Goal: Information Seeking & Learning: Find specific fact

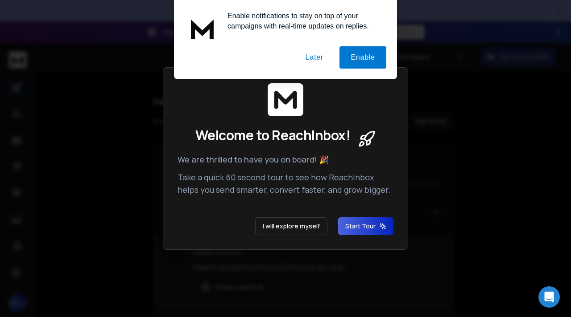
click at [315, 53] on button "Later" at bounding box center [314, 57] width 40 height 22
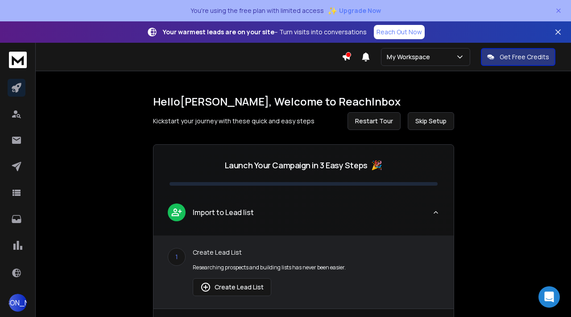
scroll to position [2, 0]
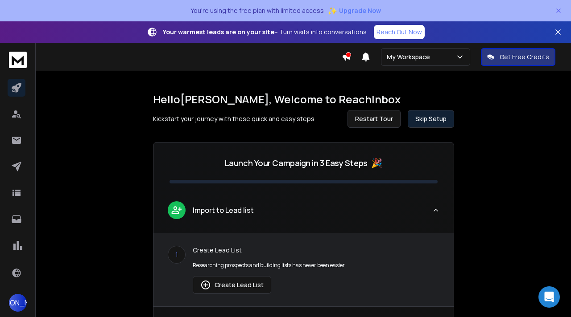
click at [429, 122] on span "Skip Setup" at bounding box center [430, 119] width 31 height 9
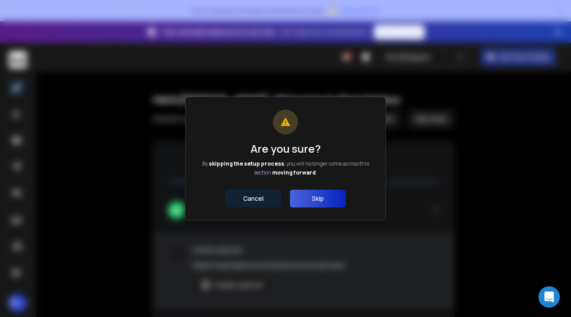
click at [321, 196] on button "Skip" at bounding box center [318, 199] width 56 height 18
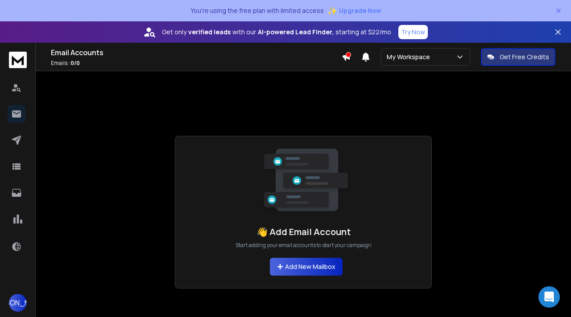
scroll to position [36, 0]
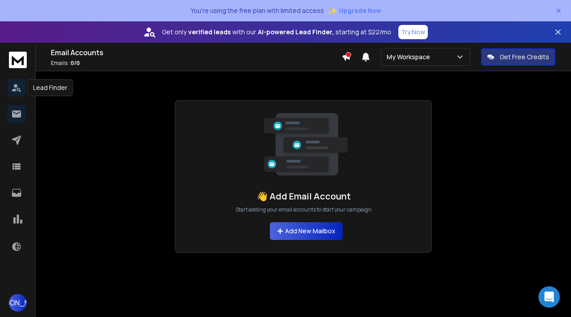
click at [14, 89] on icon at bounding box center [16, 90] width 9 height 4
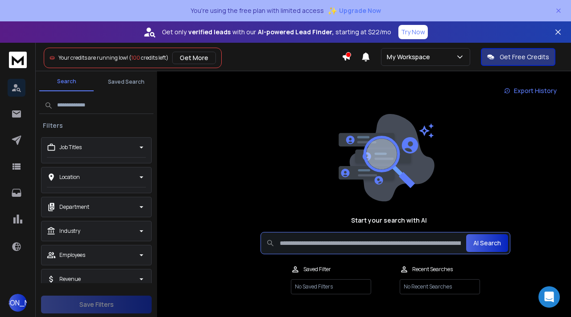
click at [99, 109] on input at bounding box center [96, 105] width 114 height 18
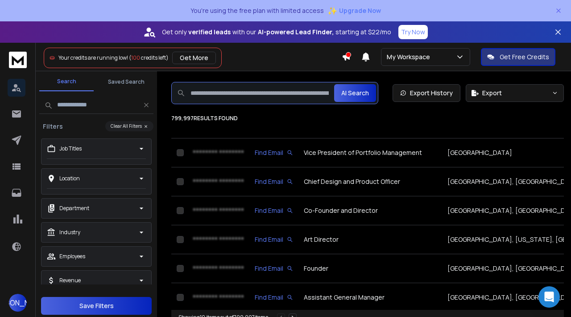
type input "**********"
click at [103, 154] on div "Job Titles" at bounding box center [96, 152] width 111 height 26
click at [137, 148] on icon at bounding box center [141, 148] width 9 height 9
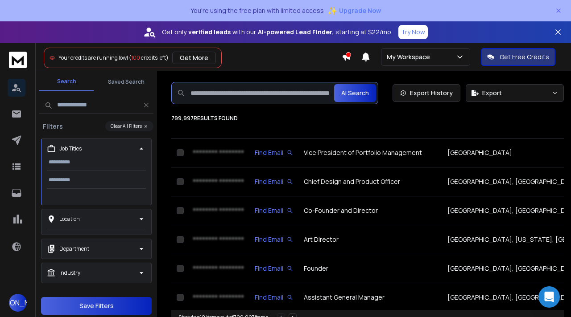
click at [137, 149] on icon at bounding box center [141, 148] width 9 height 9
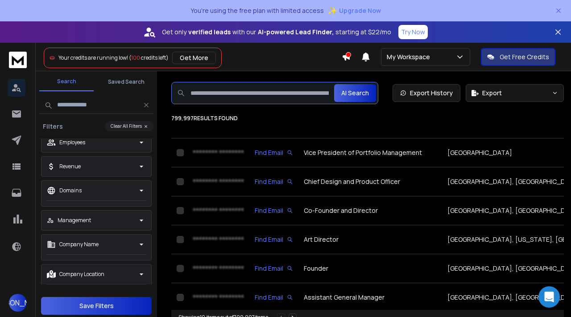
scroll to position [120, 0]
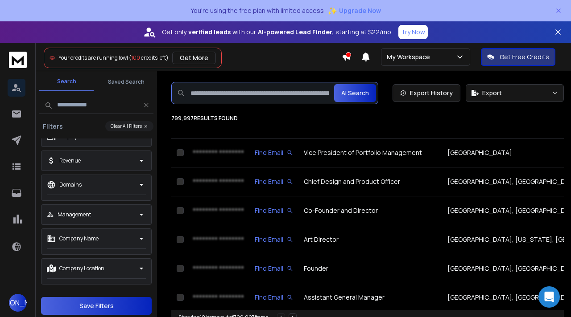
click at [137, 237] on icon at bounding box center [141, 238] width 9 height 9
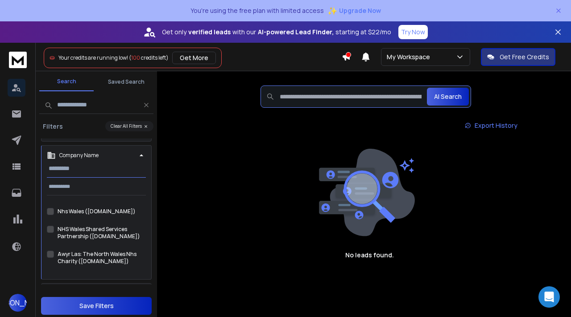
scroll to position [204, 0]
type input "*********"
click at [52, 213] on \(wales\ "Nhs Wales (wales.nhs.uk)" at bounding box center [50, 211] width 7 height 7
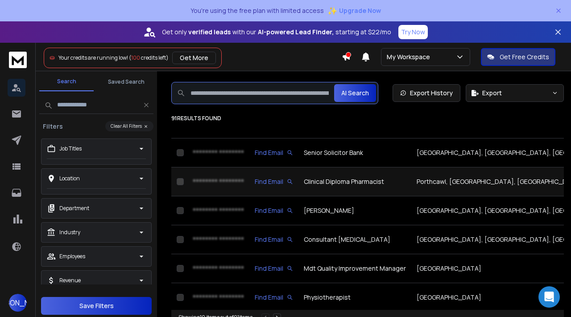
scroll to position [134, 0]
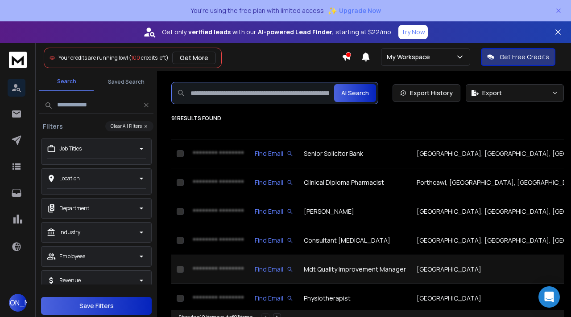
click at [350, 273] on td "Mdt Quality Improvement Manager" at bounding box center [354, 269] width 113 height 29
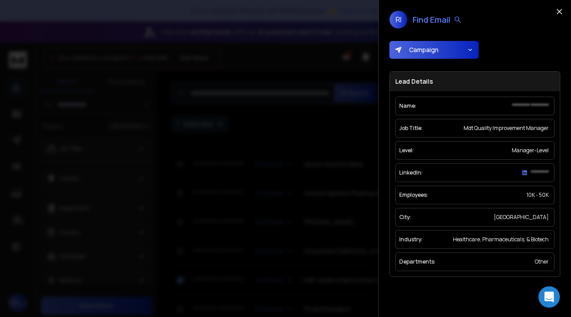
click at [557, 11] on icon "button" at bounding box center [559, 11] width 9 height 9
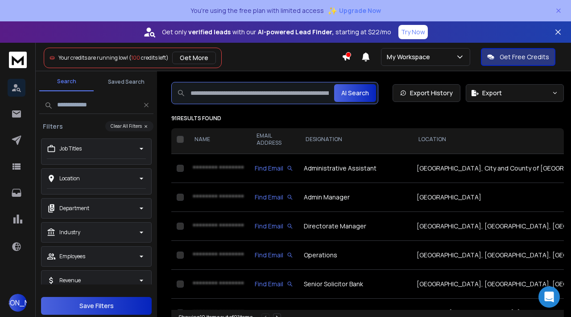
scroll to position [0, 0]
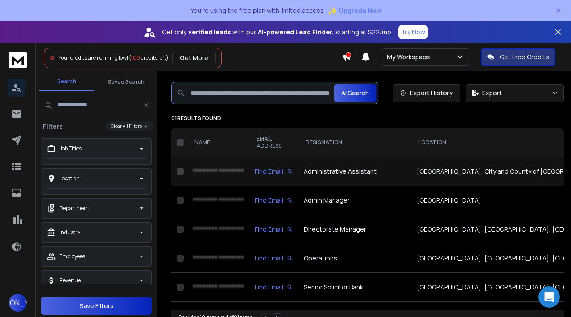
click at [317, 171] on td "Administrative Assistant" at bounding box center [354, 171] width 113 height 29
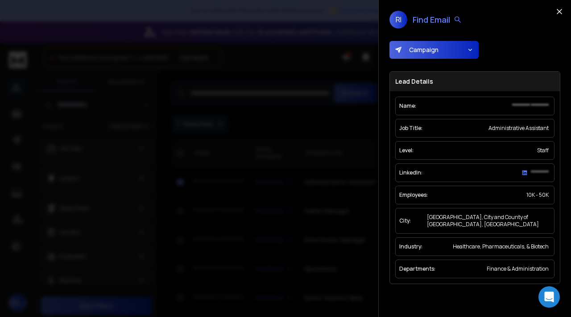
click at [556, 11] on icon "button" at bounding box center [559, 11] width 9 height 9
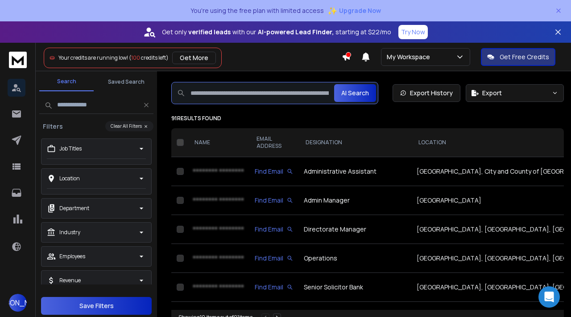
click at [117, 104] on input "**********" at bounding box center [96, 105] width 114 height 18
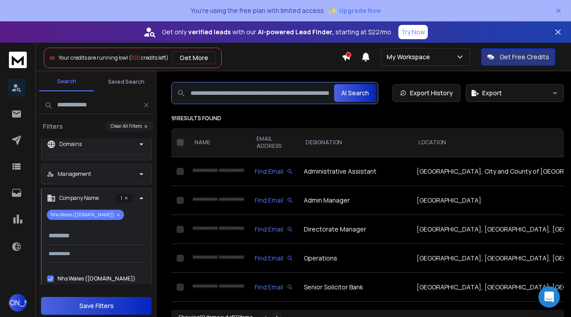
scroll to position [192, 0]
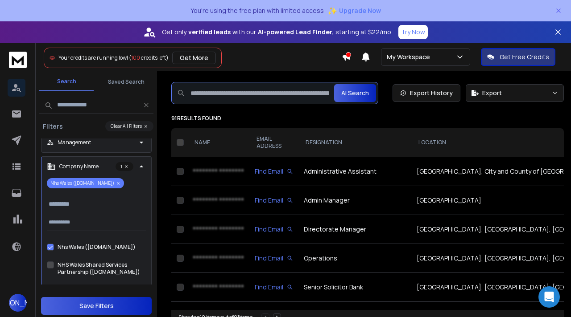
click at [137, 167] on icon at bounding box center [141, 166] width 9 height 9
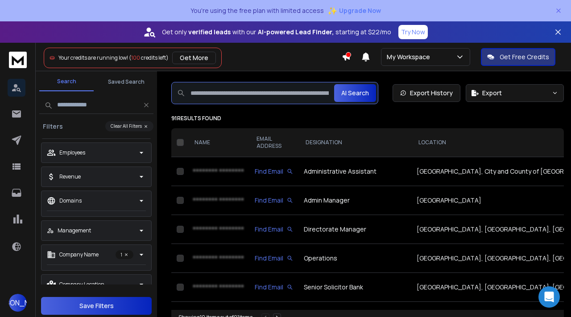
scroll to position [120, 0]
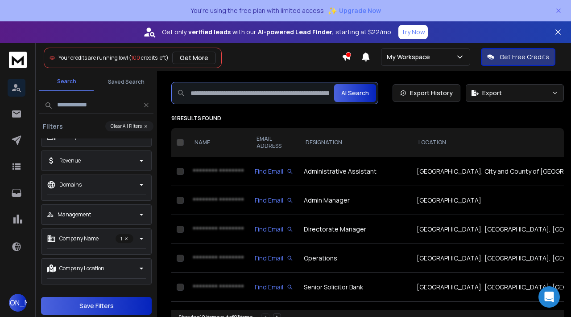
click at [133, 245] on div "Company Name 1" at bounding box center [96, 242] width 111 height 26
click at [136, 234] on div "Company Name 1" at bounding box center [96, 242] width 111 height 26
click at [140, 238] on icon at bounding box center [142, 239] width 4 height 2
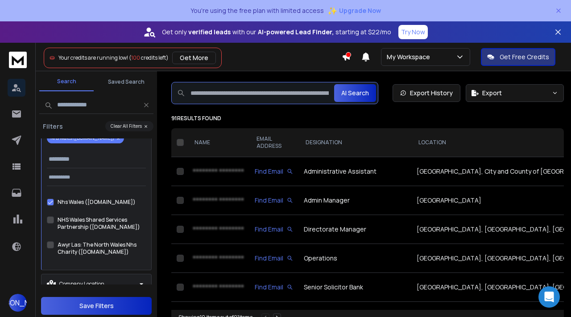
scroll to position [239, 0]
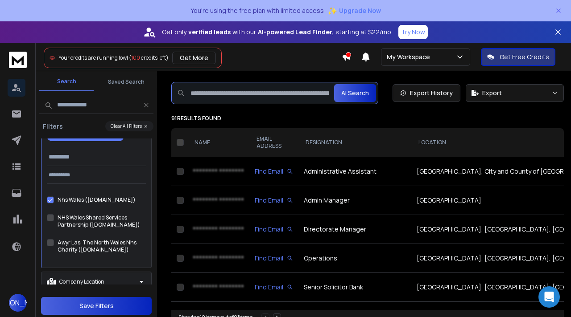
click at [53, 217] on \(nwssp\ "NHS Wales Shared Services Partnership (nwssp.wales.nhs.uk)" at bounding box center [50, 217] width 7 height 7
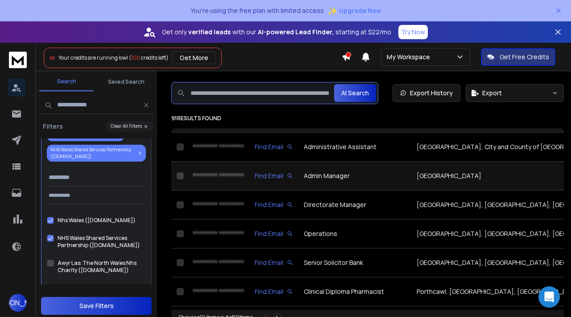
scroll to position [33, 0]
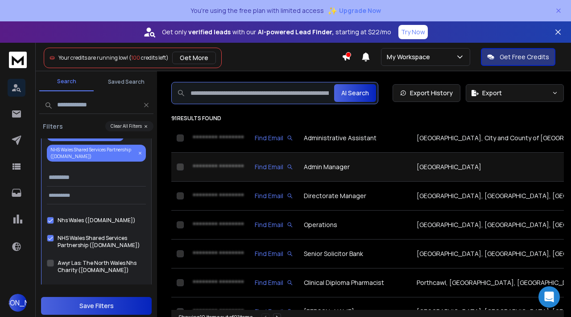
click at [334, 205] on td "Directorate Manager" at bounding box center [354, 196] width 113 height 29
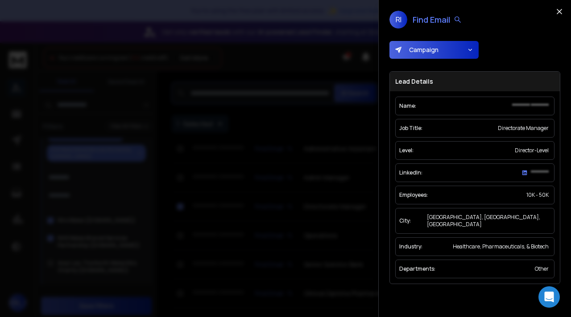
click at [556, 9] on icon "button" at bounding box center [559, 11] width 9 height 9
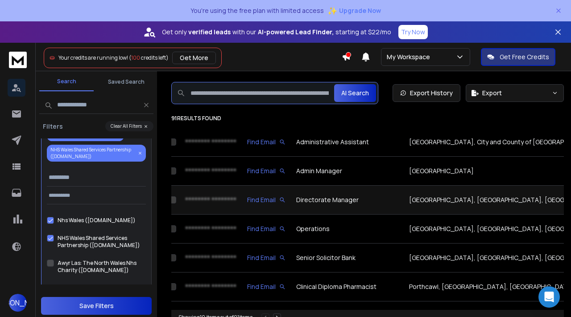
scroll to position [29, 0]
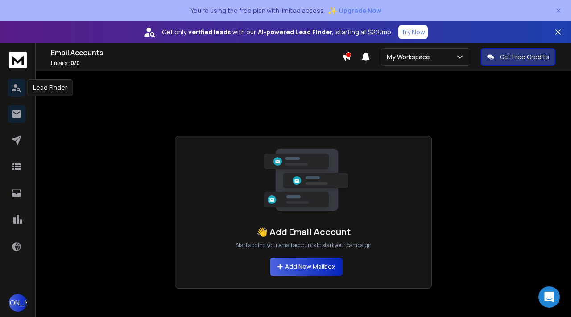
click at [12, 79] on link at bounding box center [17, 88] width 18 height 18
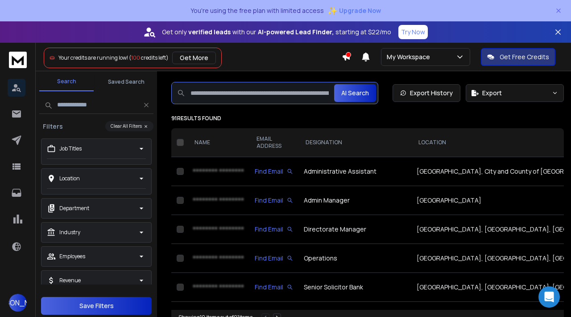
click at [144, 125] on icon at bounding box center [146, 126] width 4 height 4
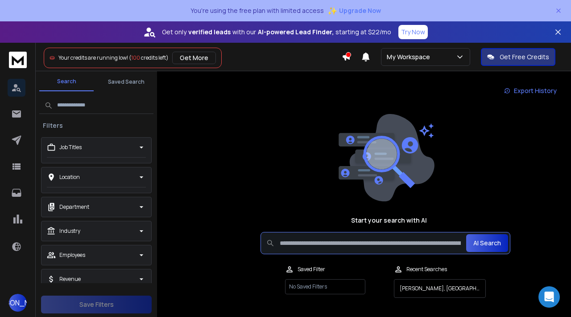
click at [102, 107] on input at bounding box center [96, 105] width 114 height 18
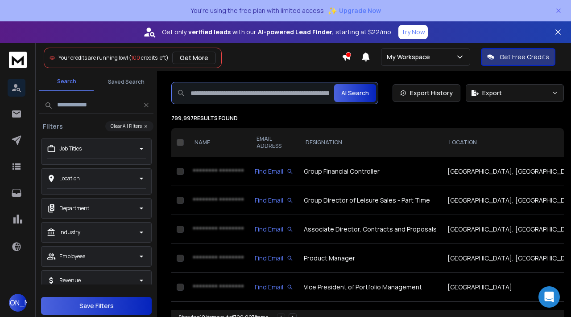
type input "**********"
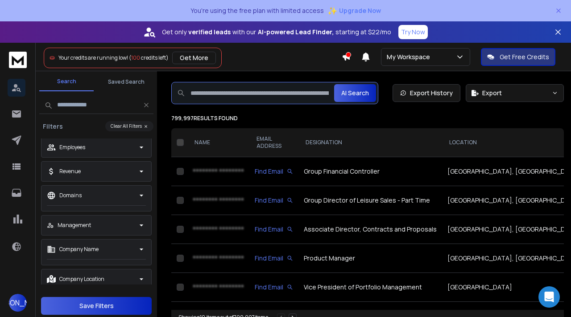
scroll to position [120, 0]
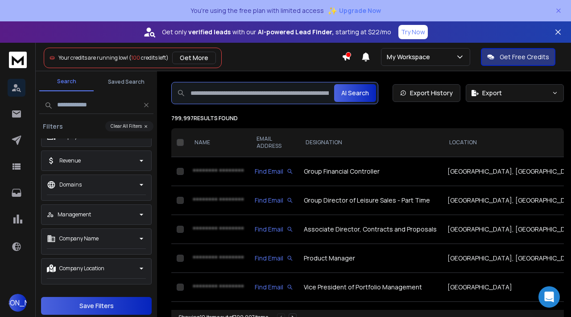
click at [97, 240] on p "Company Name" at bounding box center [78, 238] width 39 height 7
paste input "**********"
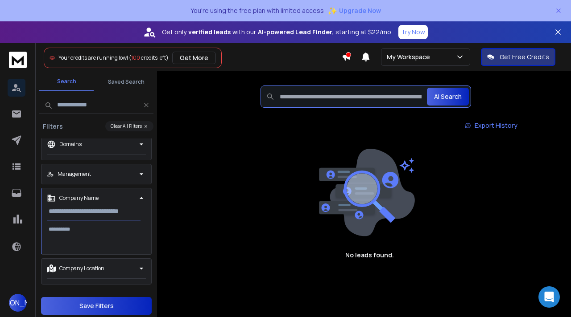
scroll to position [0, 0]
type input "*"
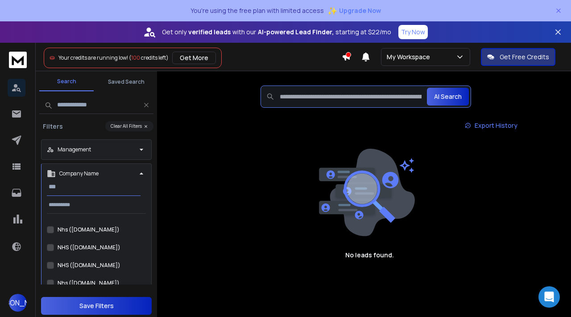
scroll to position [184, 0]
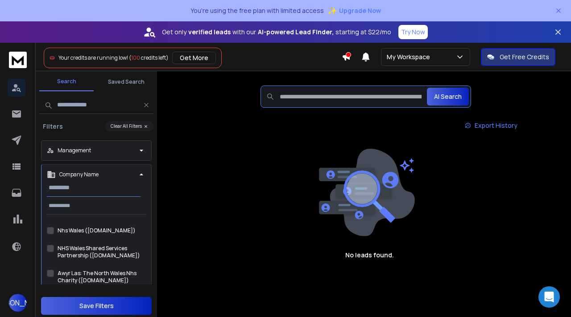
type input "*********"
click at [50, 231] on \(wales\ "Nhs Wales (wales.nhs.uk)" at bounding box center [50, 230] width 7 height 7
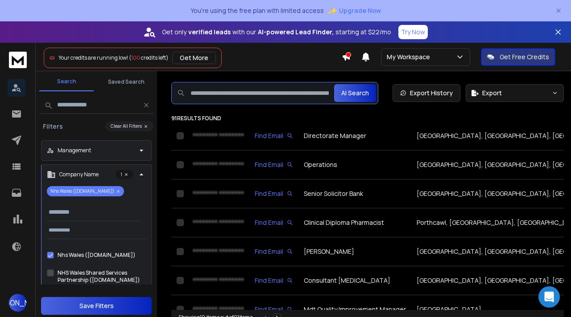
scroll to position [135, 0]
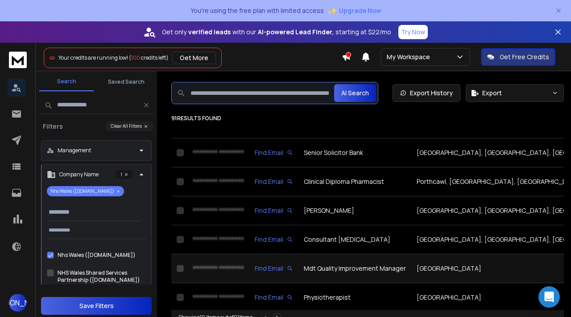
click at [268, 270] on div "Find Email" at bounding box center [274, 268] width 38 height 9
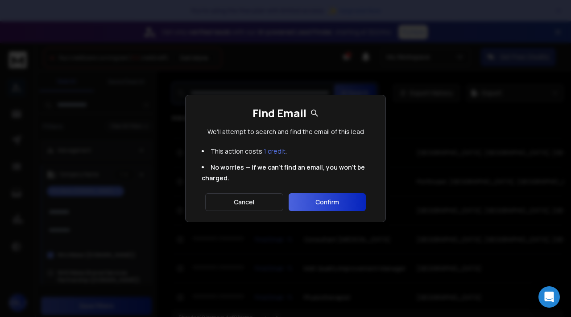
click at [309, 201] on button "Confirm" at bounding box center [326, 202] width 77 height 18
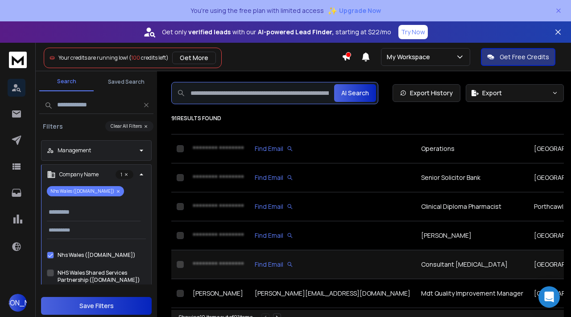
scroll to position [0, 0]
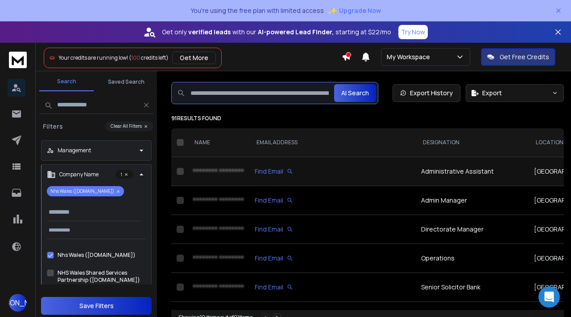
click at [275, 168] on div "Find Email" at bounding box center [333, 171] width 156 height 9
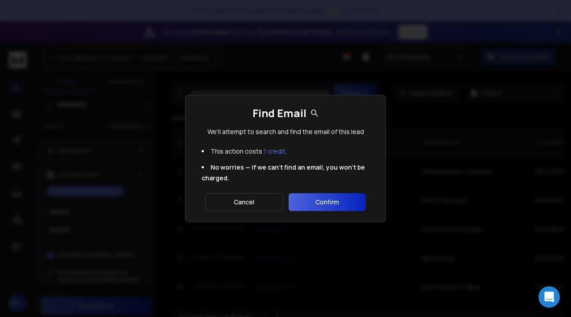
click at [310, 207] on button "Confirm" at bounding box center [326, 202] width 77 height 18
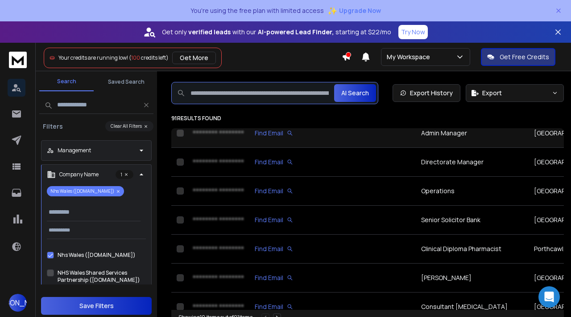
scroll to position [69, 0]
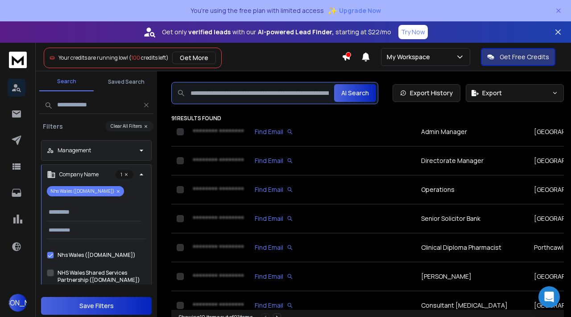
click at [107, 306] on button "Save Filters" at bounding box center [96, 306] width 111 height 18
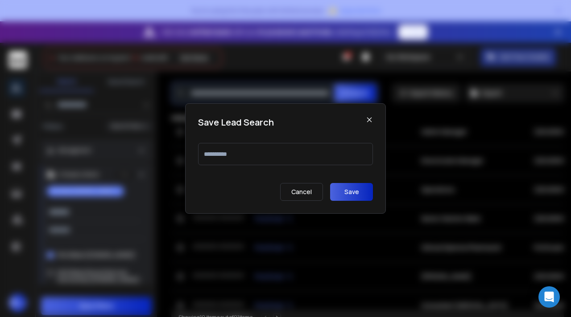
click at [369, 116] on div "Save Lead Search Cancel Save" at bounding box center [285, 158] width 201 height 111
click at [370, 119] on icon at bounding box center [369, 120] width 5 height 5
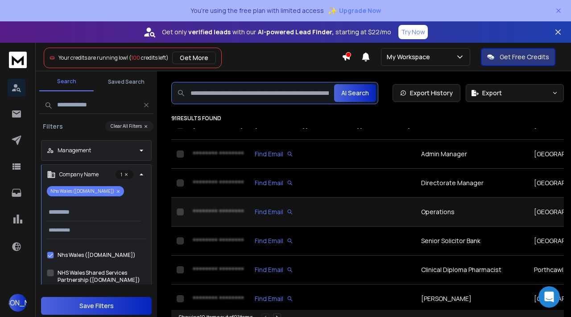
scroll to position [44, 0]
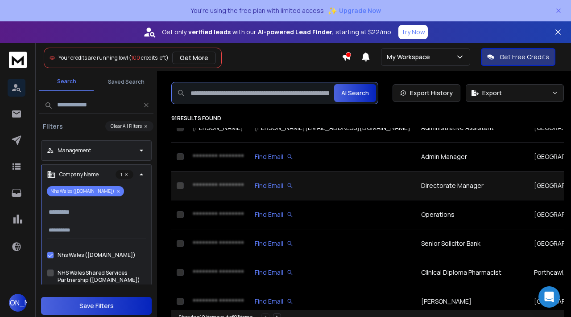
click at [322, 186] on div "Find Email" at bounding box center [333, 185] width 156 height 9
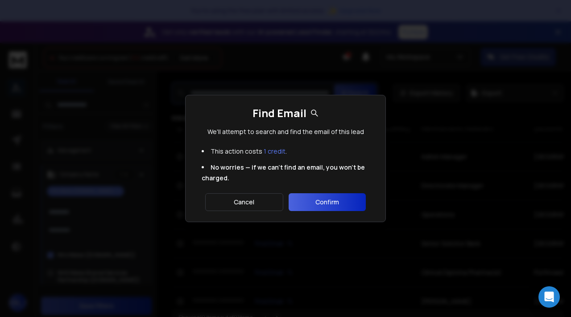
click at [304, 199] on button "Confirm" at bounding box center [326, 202] width 77 height 18
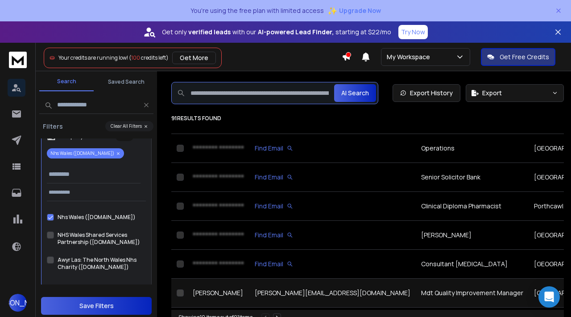
scroll to position [135, 0]
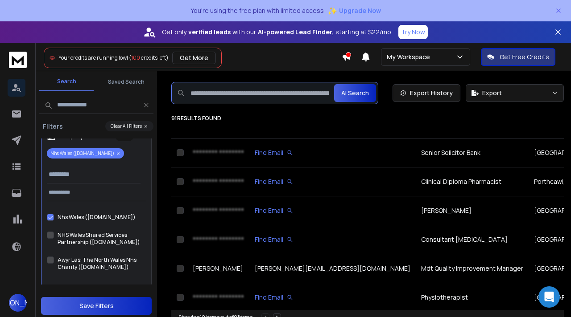
click at [280, 317] on icon at bounding box center [276, 317] width 7 height 7
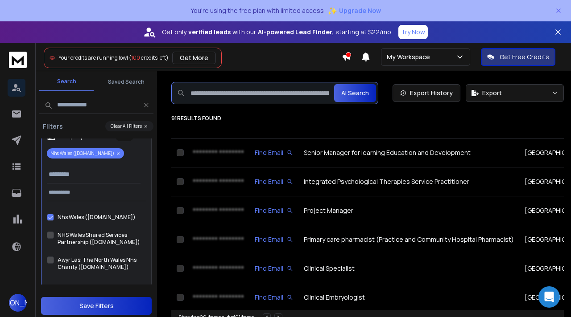
click at [282, 317] on icon at bounding box center [278, 317] width 7 height 7
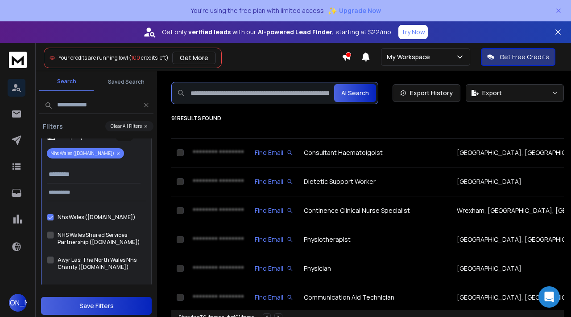
click at [282, 317] on icon at bounding box center [278, 317] width 7 height 7
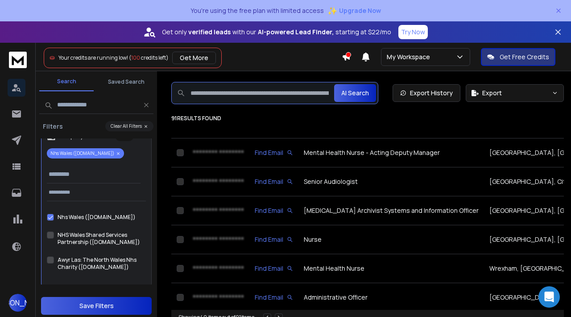
click at [282, 315] on icon at bounding box center [278, 317] width 7 height 7
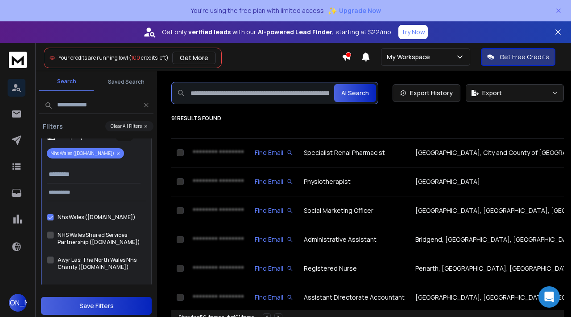
click at [282, 316] on icon at bounding box center [278, 317] width 7 height 7
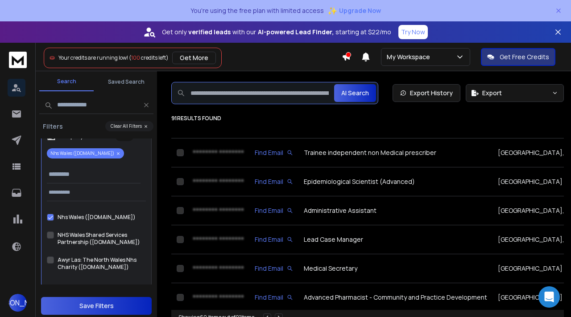
click at [282, 316] on icon at bounding box center [278, 317] width 7 height 7
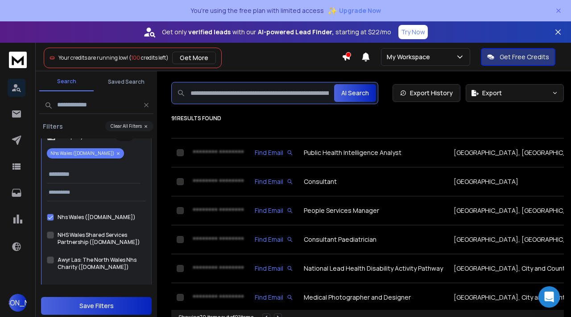
click at [281, 316] on icon at bounding box center [277, 317] width 7 height 7
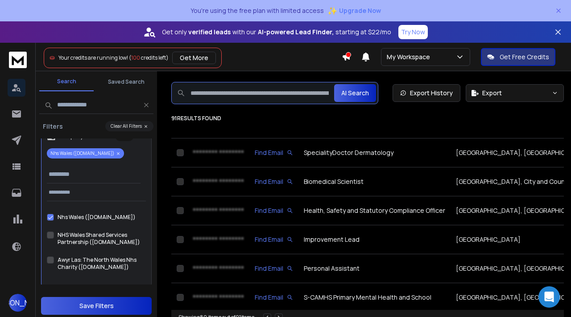
click at [280, 317] on icon at bounding box center [279, 318] width 2 height 4
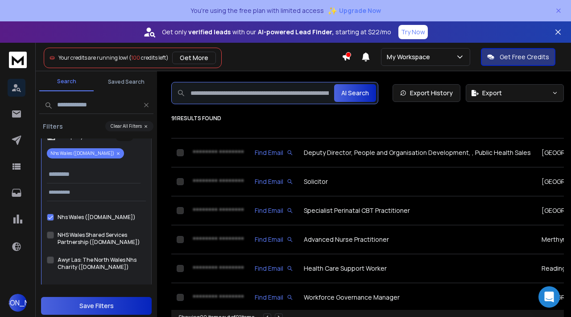
click at [282, 316] on icon at bounding box center [278, 317] width 7 height 7
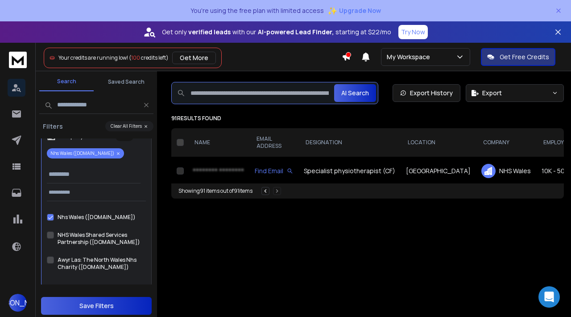
click at [266, 191] on icon at bounding box center [265, 191] width 2 height 4
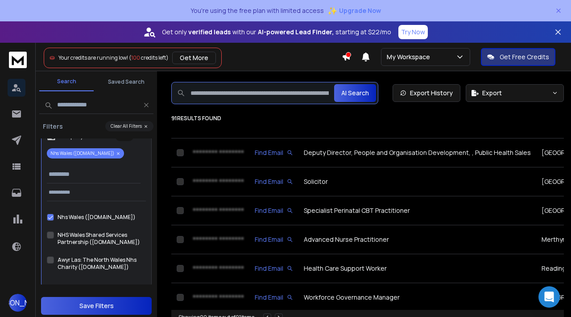
click at [271, 316] on icon at bounding box center [266, 317] width 7 height 7
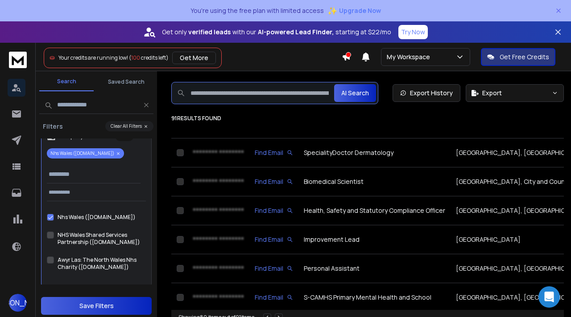
click at [271, 316] on icon at bounding box center [266, 317] width 7 height 7
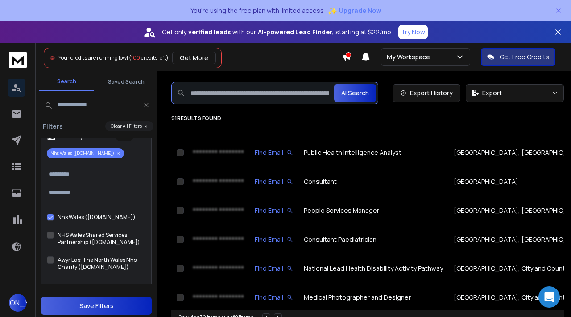
click at [270, 316] on icon at bounding box center [266, 317] width 7 height 7
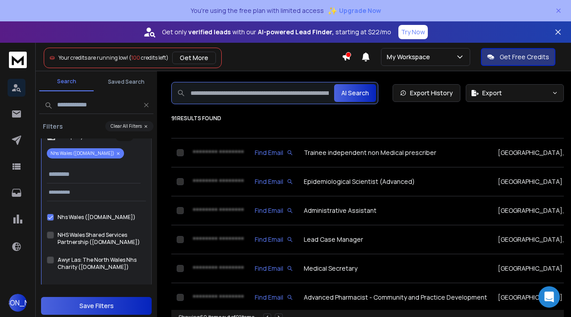
click at [271, 315] on icon at bounding box center [266, 317] width 7 height 7
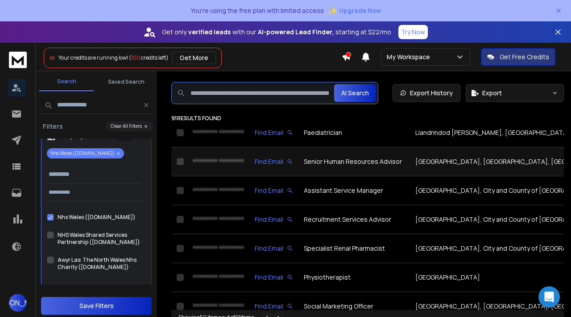
scroll to position [40, 0]
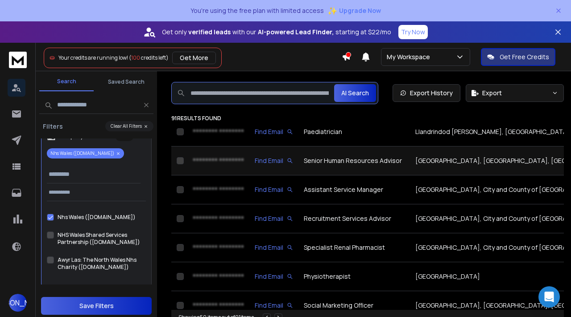
click at [264, 162] on div "Find Email" at bounding box center [274, 160] width 38 height 9
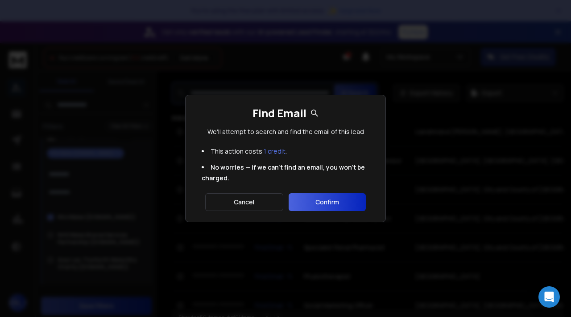
click at [325, 201] on button "Confirm" at bounding box center [326, 202] width 77 height 18
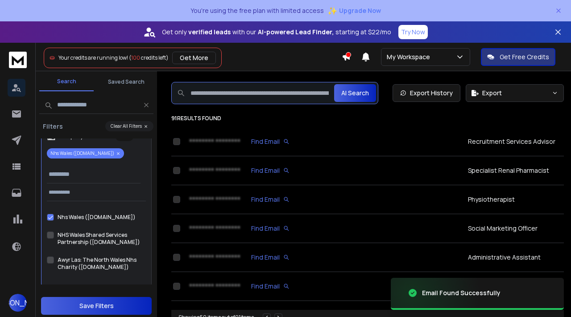
scroll to position [135, 4]
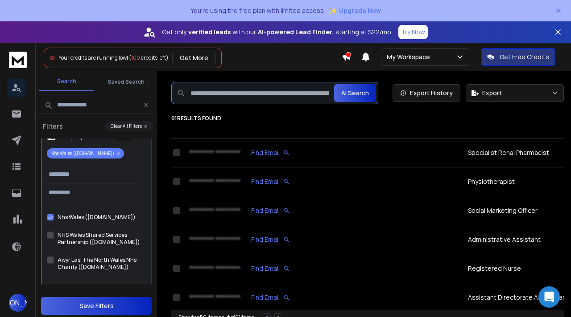
click at [270, 315] on icon at bounding box center [266, 317] width 7 height 7
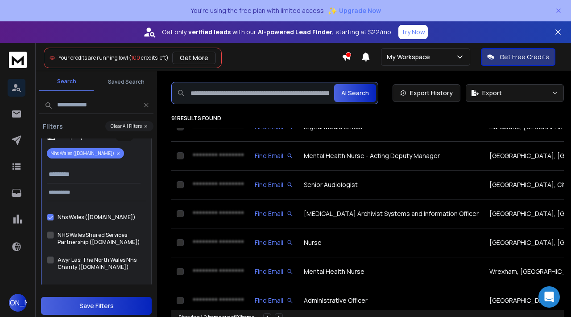
scroll to position [135, 0]
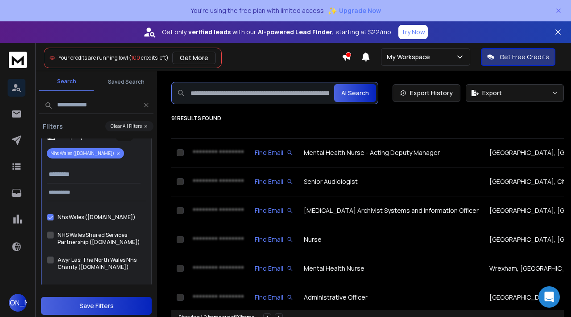
click at [271, 316] on icon at bounding box center [266, 317] width 7 height 7
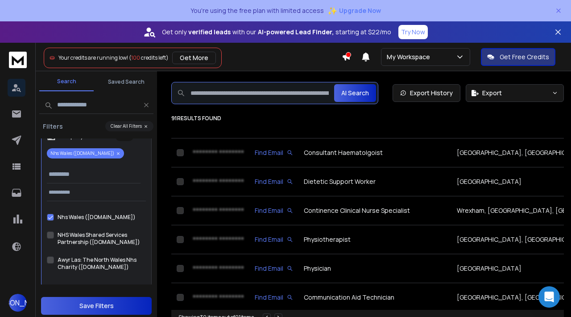
click at [267, 316] on icon at bounding box center [266, 318] width 2 height 4
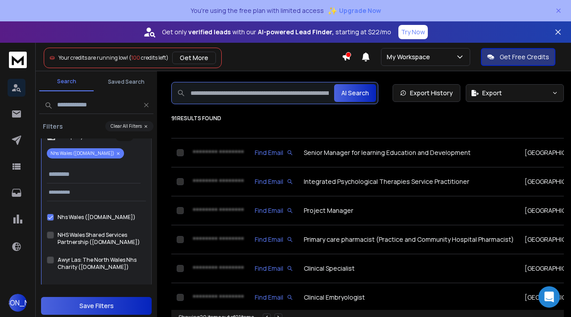
click at [270, 316] on icon at bounding box center [266, 317] width 7 height 7
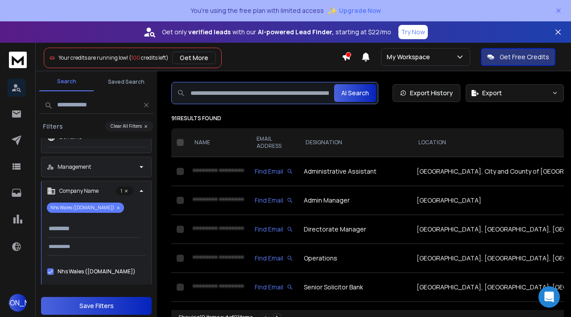
scroll to position [0, 0]
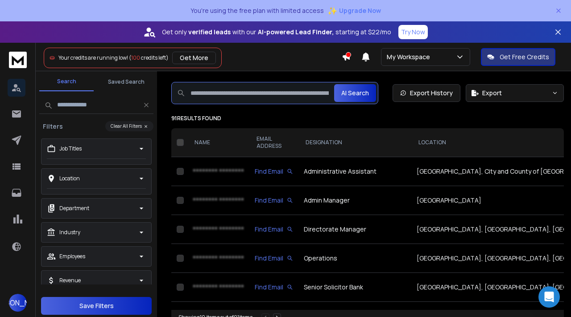
click at [143, 107] on icon at bounding box center [146, 105] width 7 height 7
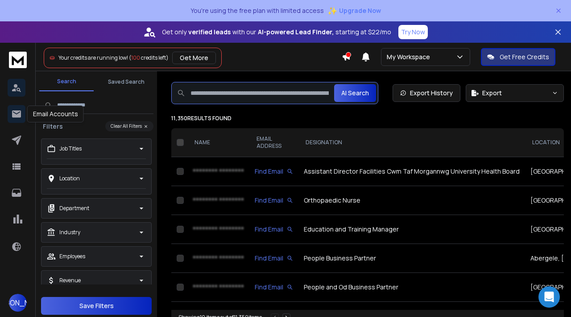
click at [16, 113] on icon at bounding box center [16, 114] width 9 height 7
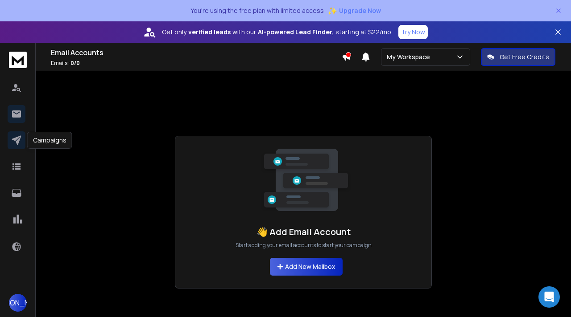
click at [16, 136] on icon at bounding box center [16, 140] width 11 height 11
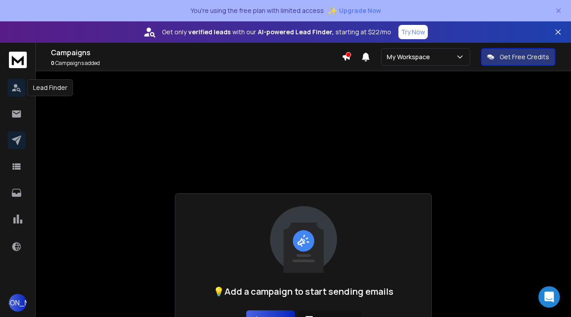
click at [11, 85] on icon at bounding box center [16, 87] width 11 height 11
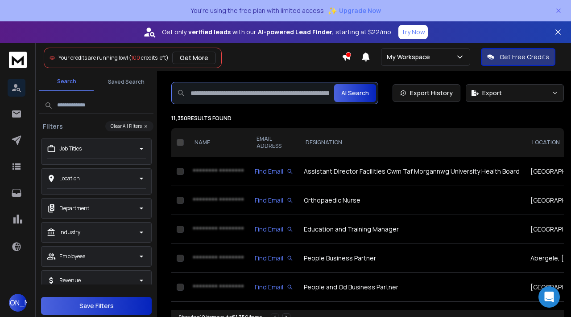
click at [220, 92] on textarea at bounding box center [259, 93] width 138 height 18
type textarea "*********"
click at [344, 92] on button "AI Search" at bounding box center [356, 93] width 42 height 18
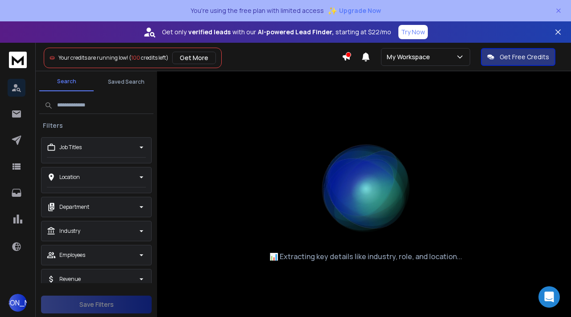
type input "*********"
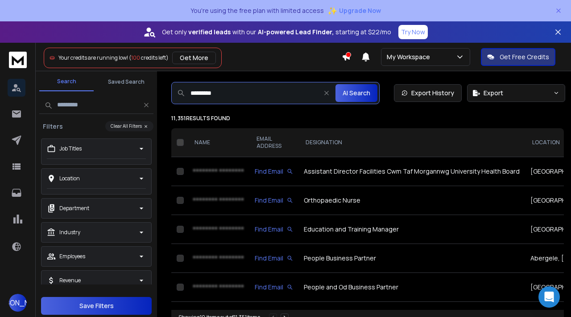
click at [557, 32] on icon at bounding box center [557, 31] width 5 height 5
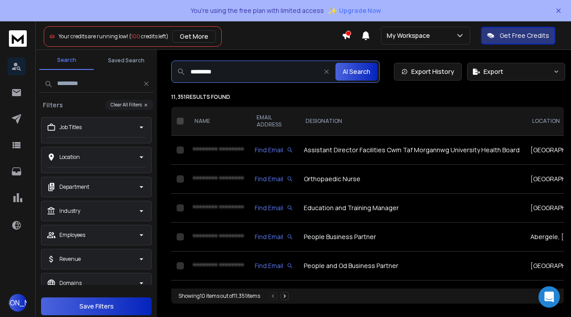
click at [558, 7] on icon "Close notification" at bounding box center [558, 10] width 7 height 7
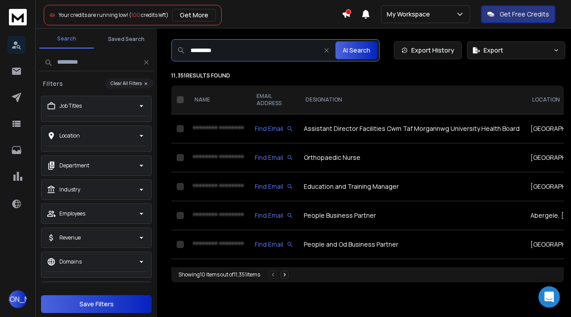
click at [288, 275] on icon at bounding box center [284, 274] width 7 height 7
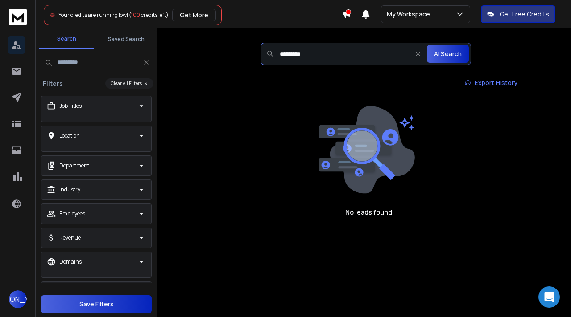
click at [443, 53] on button "AI Search" at bounding box center [448, 54] width 42 height 18
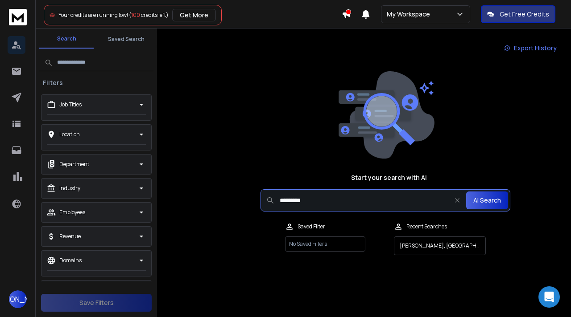
click at [479, 201] on button "AI Search" at bounding box center [487, 201] width 42 height 18
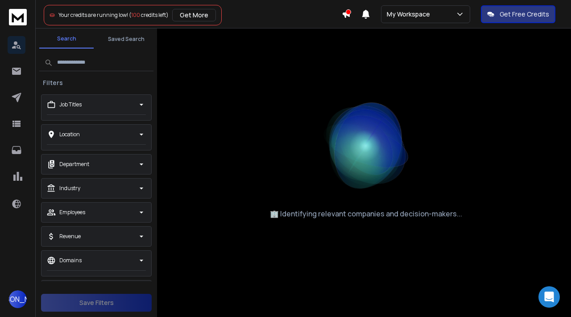
type input "*********"
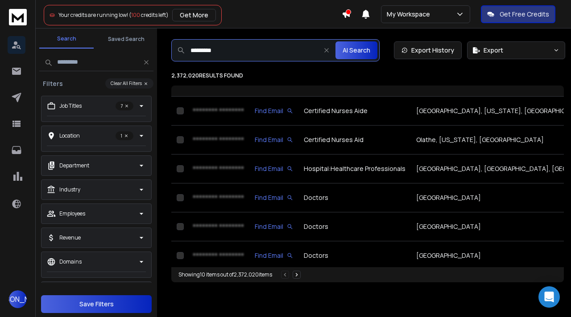
scroll to position [135, 0]
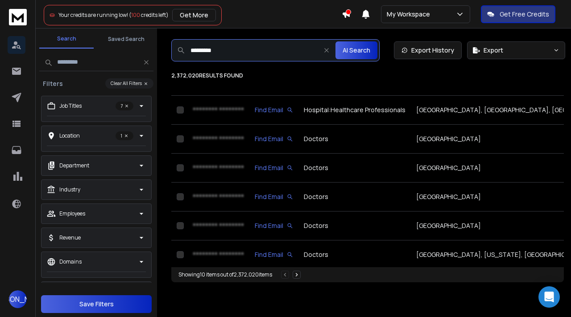
click at [91, 110] on div "Job Titles 7" at bounding box center [96, 106] width 99 height 9
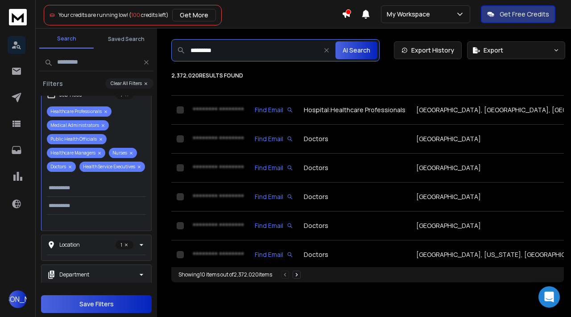
scroll to position [12, 0]
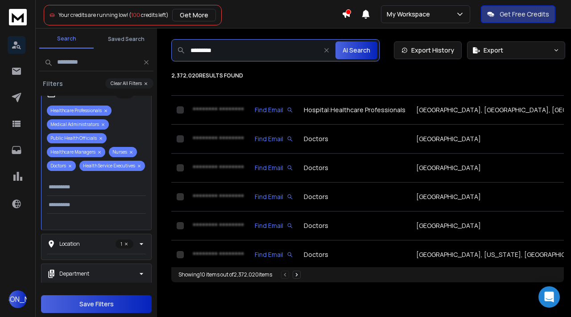
click at [70, 165] on icon at bounding box center [70, 166] width 4 height 4
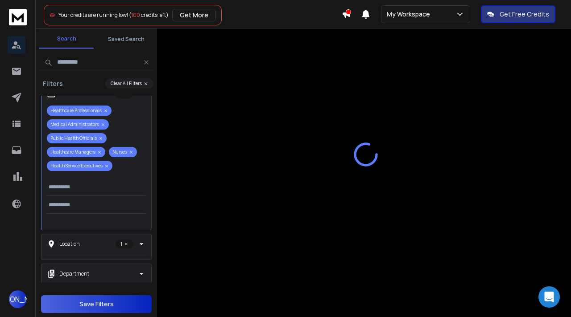
click at [127, 152] on p "Nurses" at bounding box center [123, 152] width 28 height 10
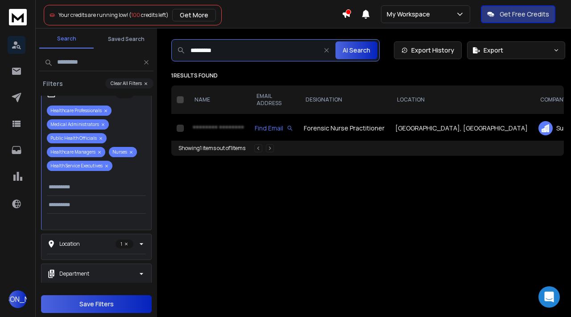
click at [130, 152] on icon at bounding box center [131, 152] width 4 height 4
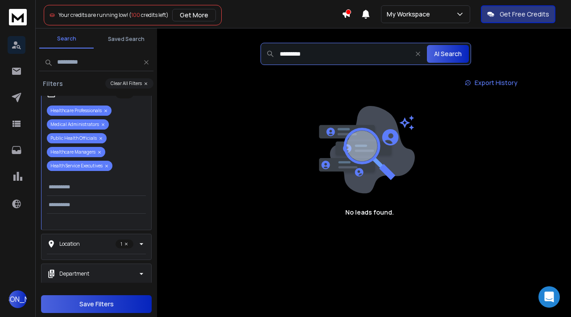
click at [104, 109] on icon at bounding box center [105, 111] width 4 height 4
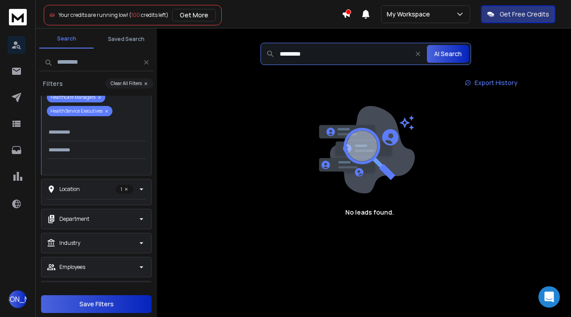
scroll to position [59, 0]
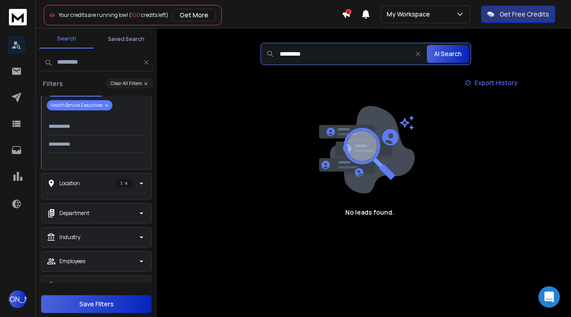
click at [95, 183] on div "Location 1" at bounding box center [96, 183] width 99 height 9
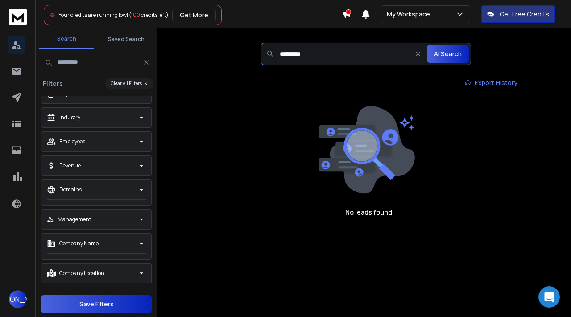
scroll to position [259, 0]
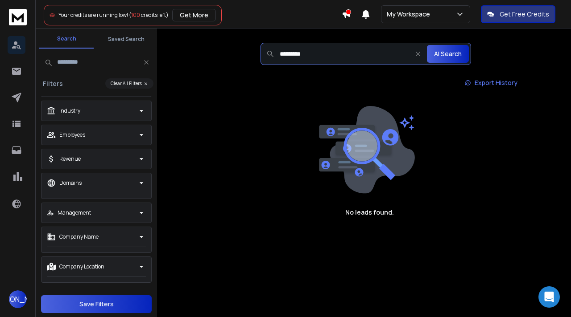
click at [101, 138] on div "Employees" at bounding box center [96, 135] width 99 height 9
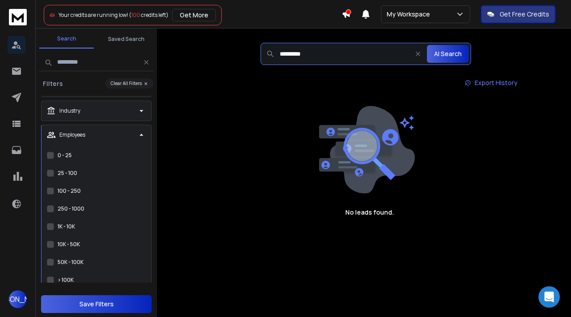
click at [101, 138] on div "Employees" at bounding box center [96, 135] width 99 height 9
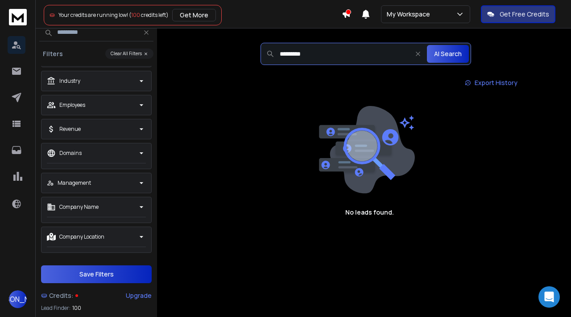
scroll to position [257, 0]
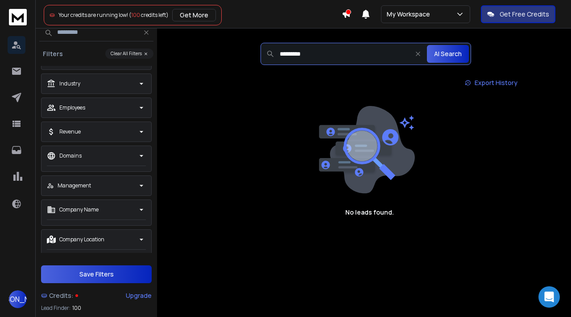
click at [96, 156] on div "Domains" at bounding box center [96, 156] width 99 height 9
type input "*********"
click at [137, 159] on icon at bounding box center [141, 156] width 9 height 9
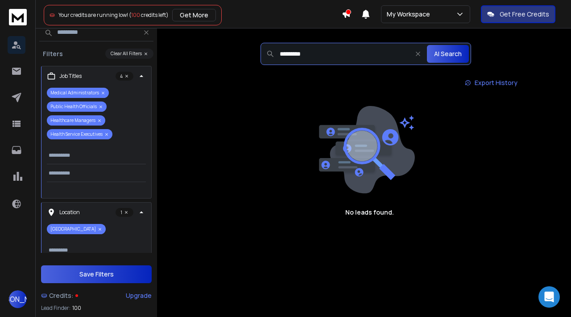
scroll to position [0, 0]
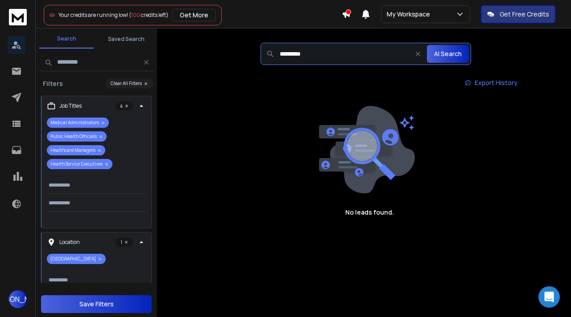
click at [448, 51] on button "AI Search" at bounding box center [448, 54] width 42 height 18
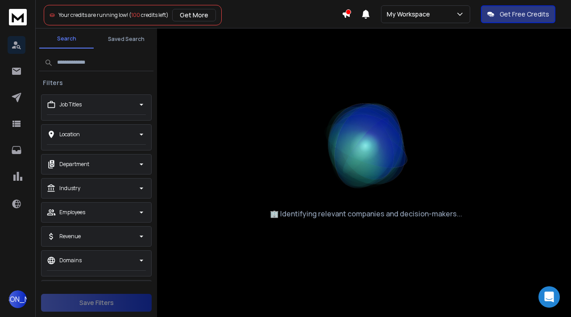
type input "*********"
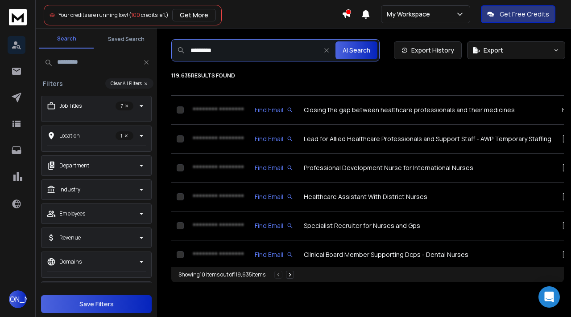
scroll to position [135, 0]
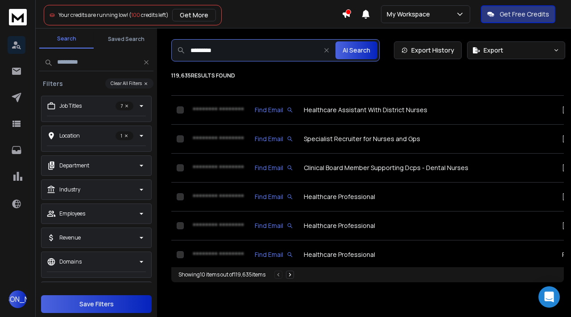
click at [143, 63] on icon at bounding box center [146, 62] width 7 height 7
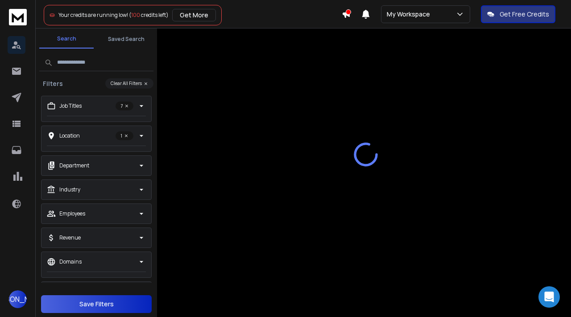
click at [103, 68] on input at bounding box center [96, 62] width 114 height 18
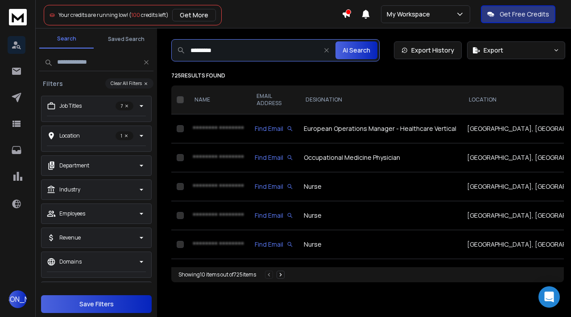
type input "**********"
click at [137, 104] on icon at bounding box center [141, 106] width 9 height 9
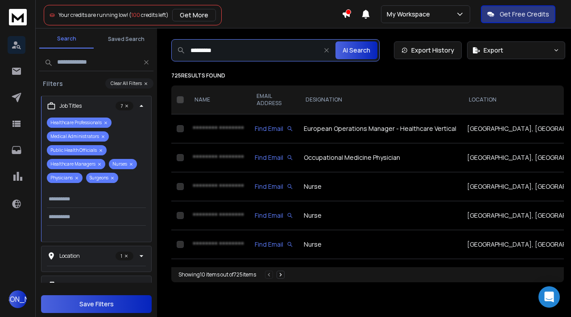
click at [106, 123] on icon at bounding box center [105, 123] width 4 height 4
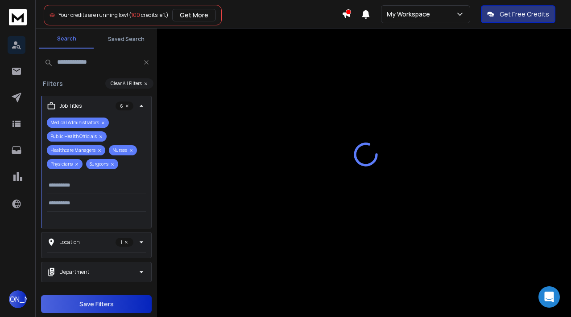
click at [102, 123] on icon at bounding box center [103, 123] width 3 height 3
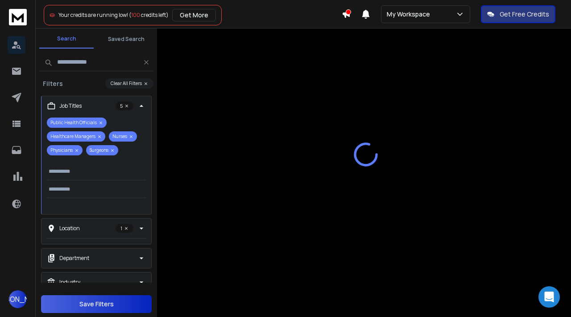
click at [101, 122] on icon at bounding box center [101, 123] width 4 height 4
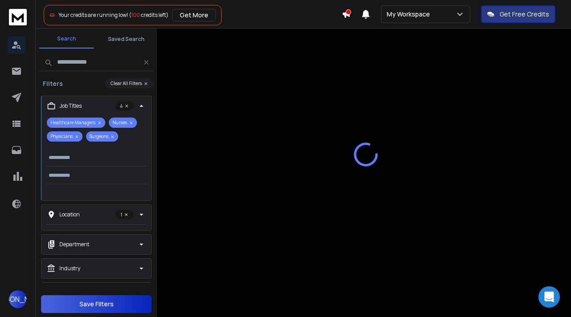
click at [100, 122] on icon at bounding box center [99, 123] width 4 height 4
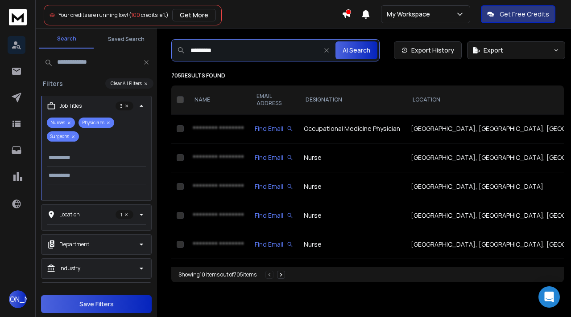
click at [107, 122] on icon at bounding box center [108, 123] width 3 height 3
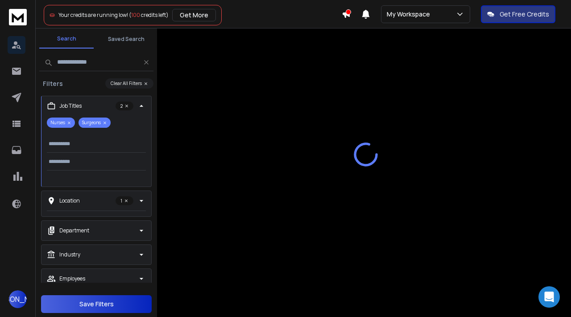
click at [70, 121] on icon at bounding box center [69, 123] width 4 height 4
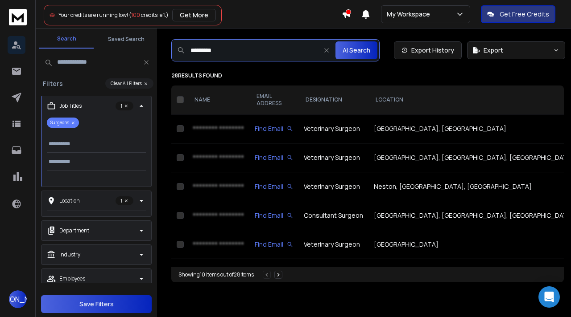
click at [70, 121] on p "Surgeons" at bounding box center [63, 123] width 32 height 10
click at [75, 123] on icon at bounding box center [73, 123] width 4 height 4
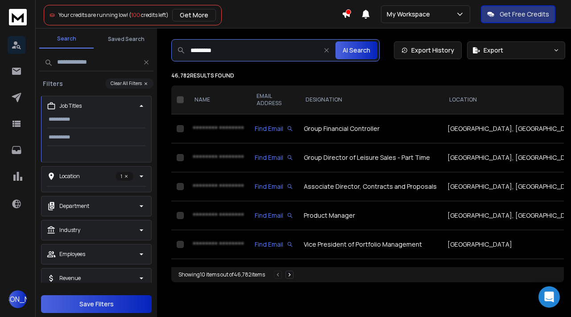
click at [324, 50] on icon at bounding box center [326, 50] width 7 height 7
click at [101, 177] on div "Location 1" at bounding box center [96, 176] width 99 height 9
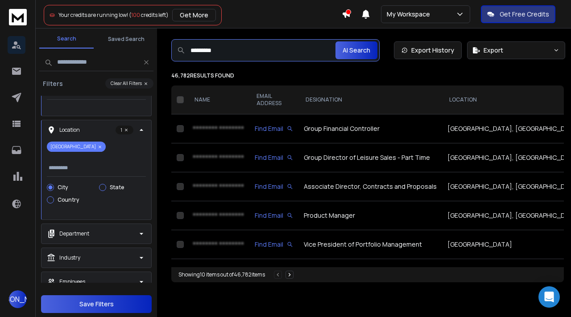
scroll to position [44, 0]
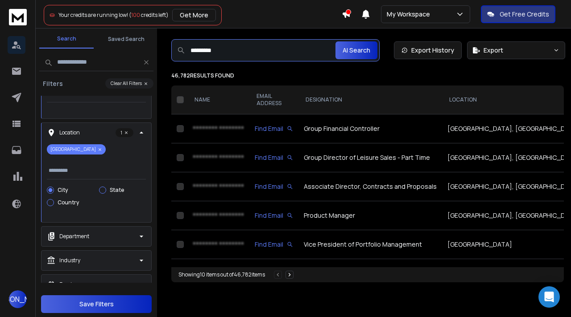
click at [98, 150] on icon at bounding box center [100, 150] width 4 height 4
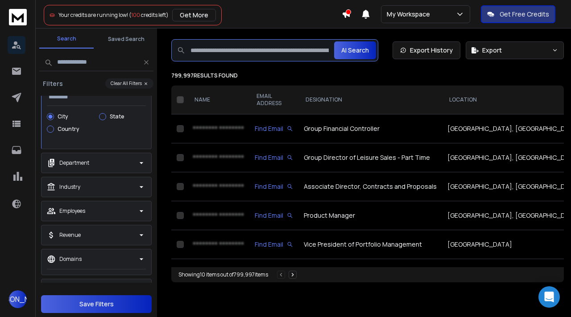
scroll to position [94, 0]
click at [103, 166] on div "Department" at bounding box center [96, 162] width 111 height 21
click at [137, 160] on icon at bounding box center [141, 161] width 9 height 9
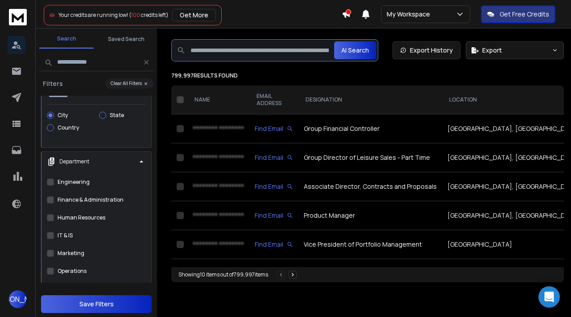
click at [140, 161] on icon at bounding box center [142, 162] width 4 height 2
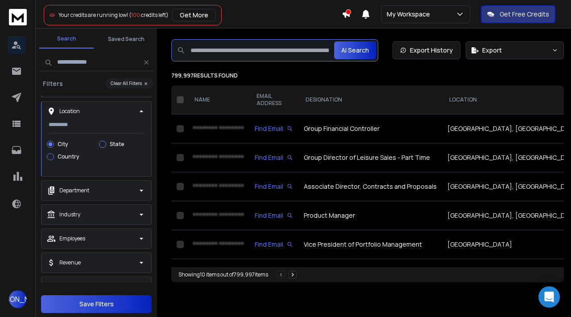
scroll to position [0, 0]
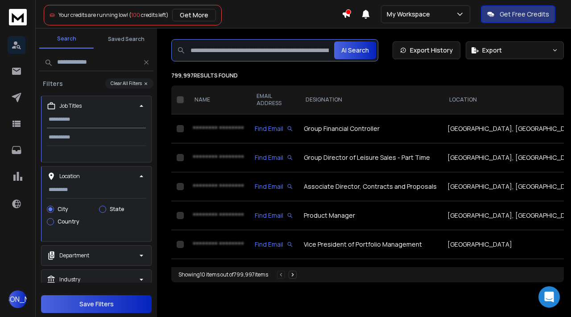
click at [82, 120] on input at bounding box center [96, 120] width 99 height 18
paste input "**********"
type input "**********"
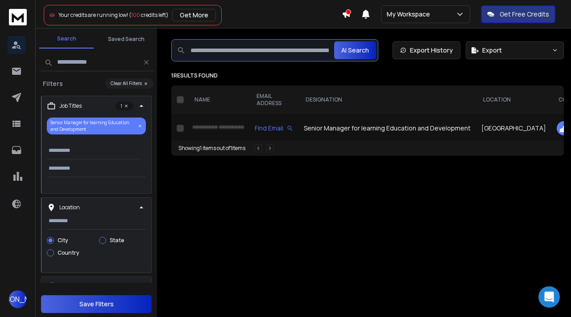
click at [260, 128] on div "Find Email" at bounding box center [274, 128] width 38 height 9
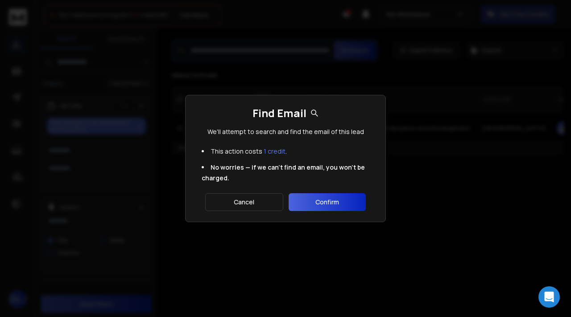
click at [309, 199] on button "Confirm" at bounding box center [326, 202] width 77 height 18
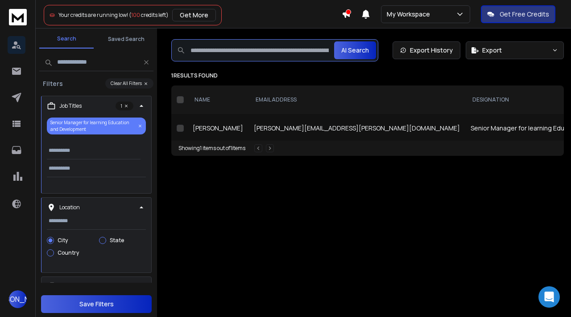
click at [294, 129] on div "rachel.gidman@wales.nhs.uk" at bounding box center [357, 128] width 206 height 9
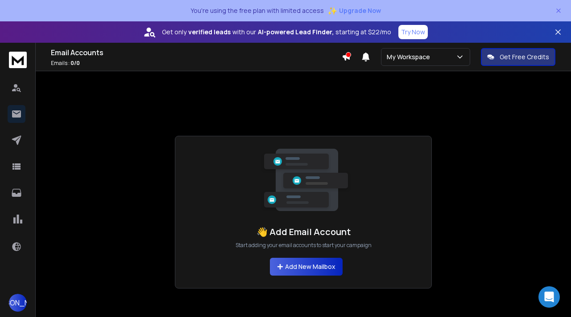
scroll to position [36, 0]
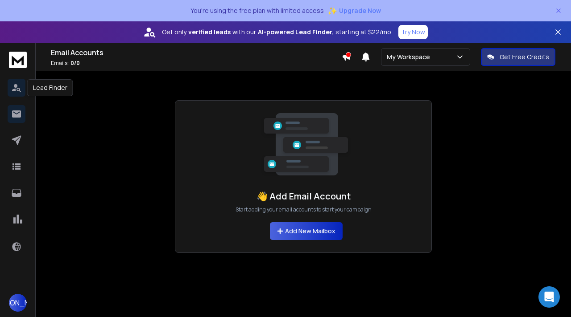
click at [16, 90] on icon at bounding box center [16, 90] width 9 height 4
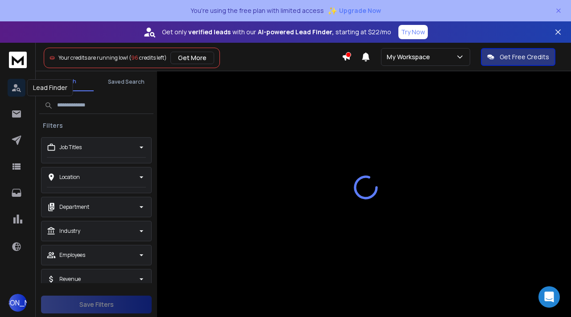
scroll to position [10, 0]
type input "**********"
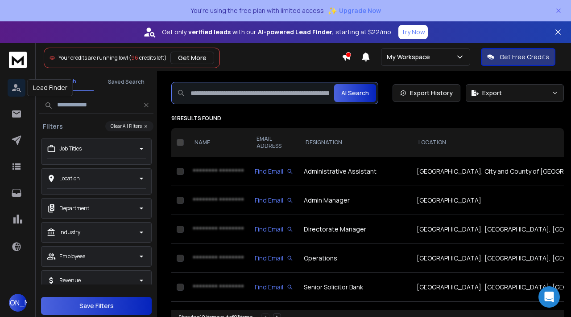
scroll to position [0, 0]
